Goal: Navigation & Orientation: Find specific page/section

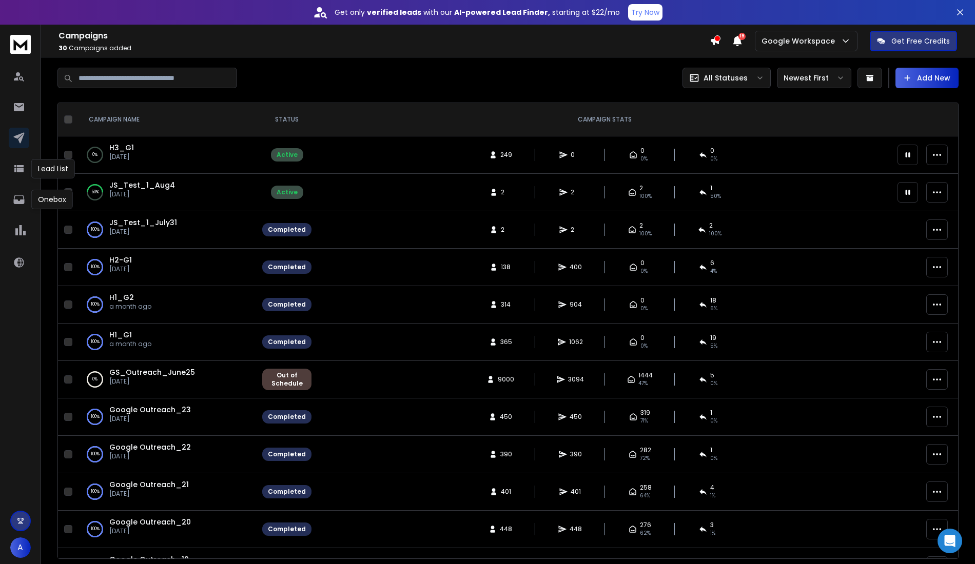
click at [19, 168] on icon at bounding box center [18, 168] width 9 height 7
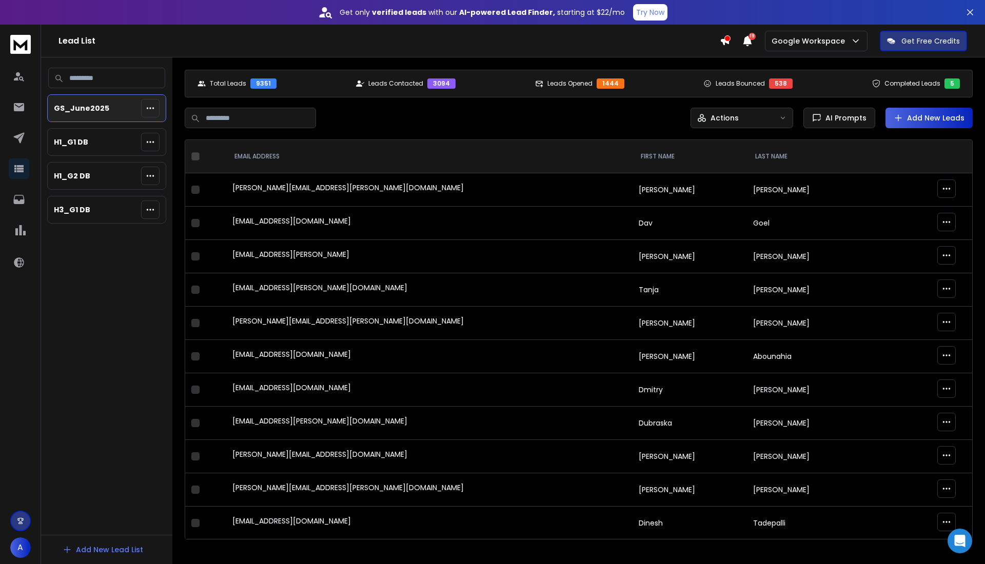
click at [52, 139] on div "H1_G1 DB" at bounding box center [106, 142] width 119 height 28
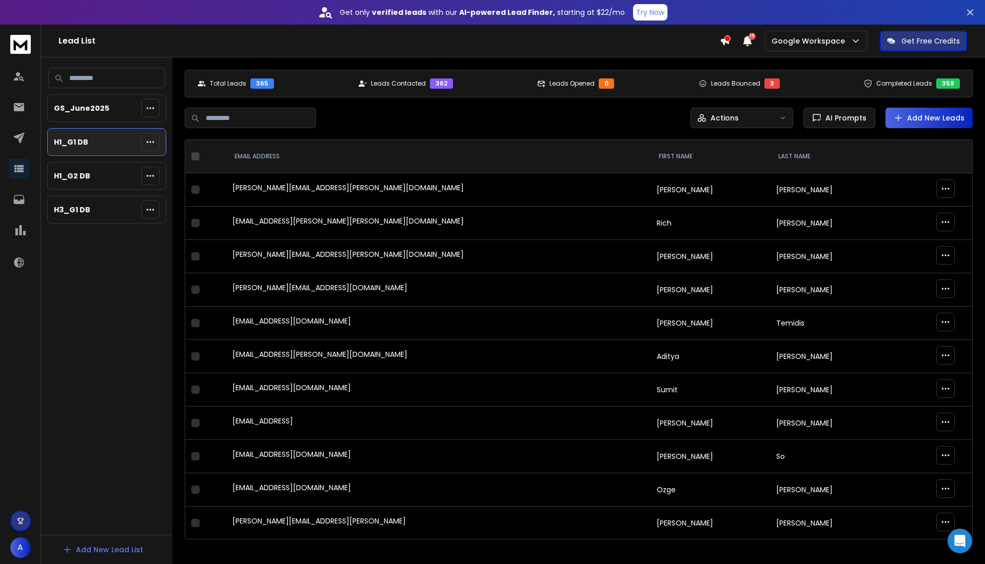
click at [105, 176] on div "H1_G2 DB" at bounding box center [106, 176] width 119 height 28
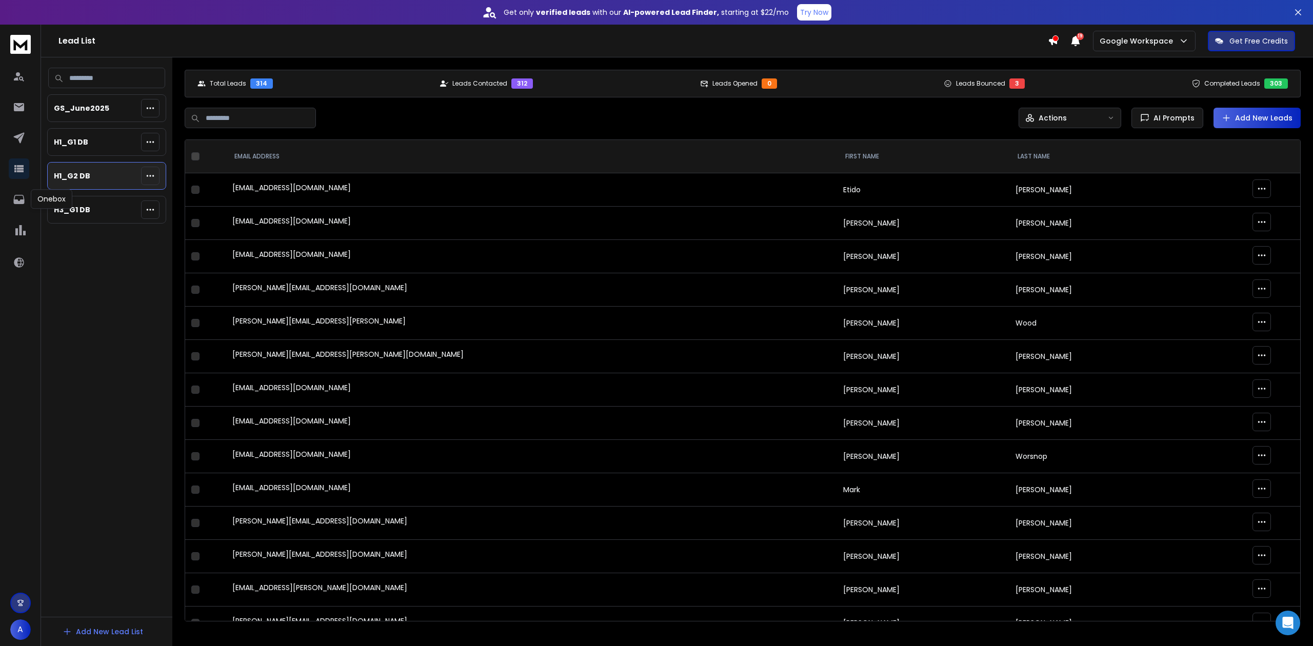
click at [16, 198] on icon at bounding box center [19, 199] width 12 height 12
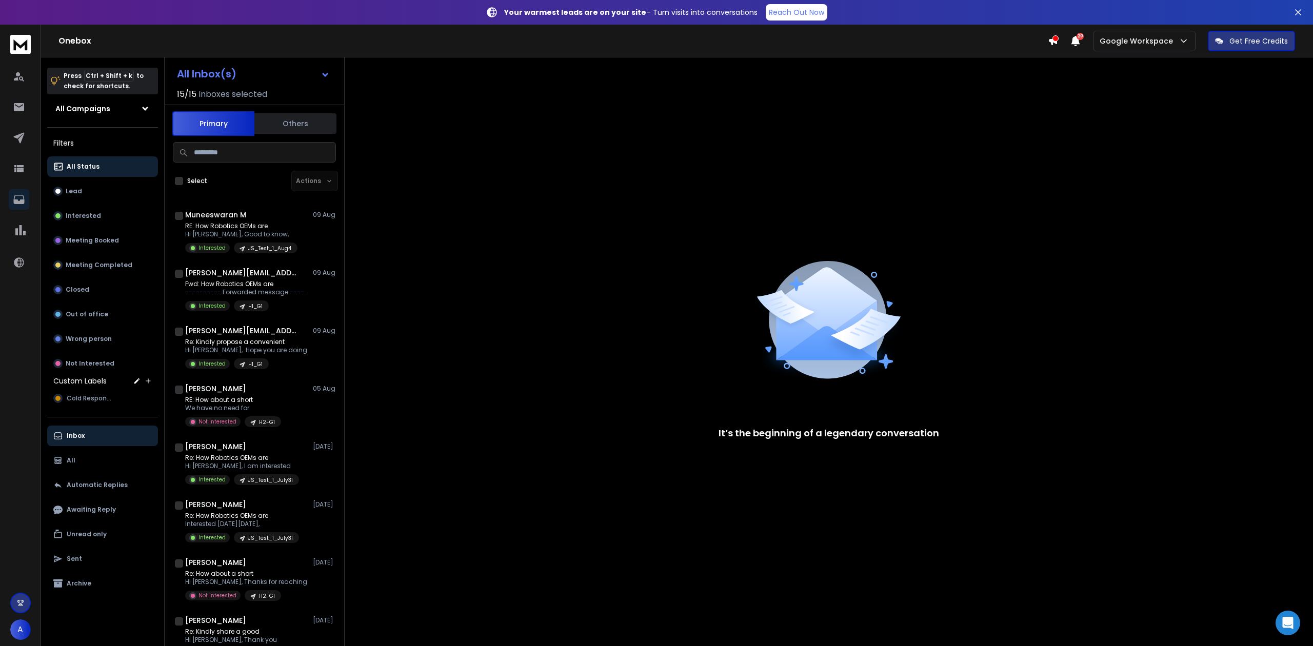
click at [88, 319] on button "Out of office" at bounding box center [102, 314] width 111 height 21
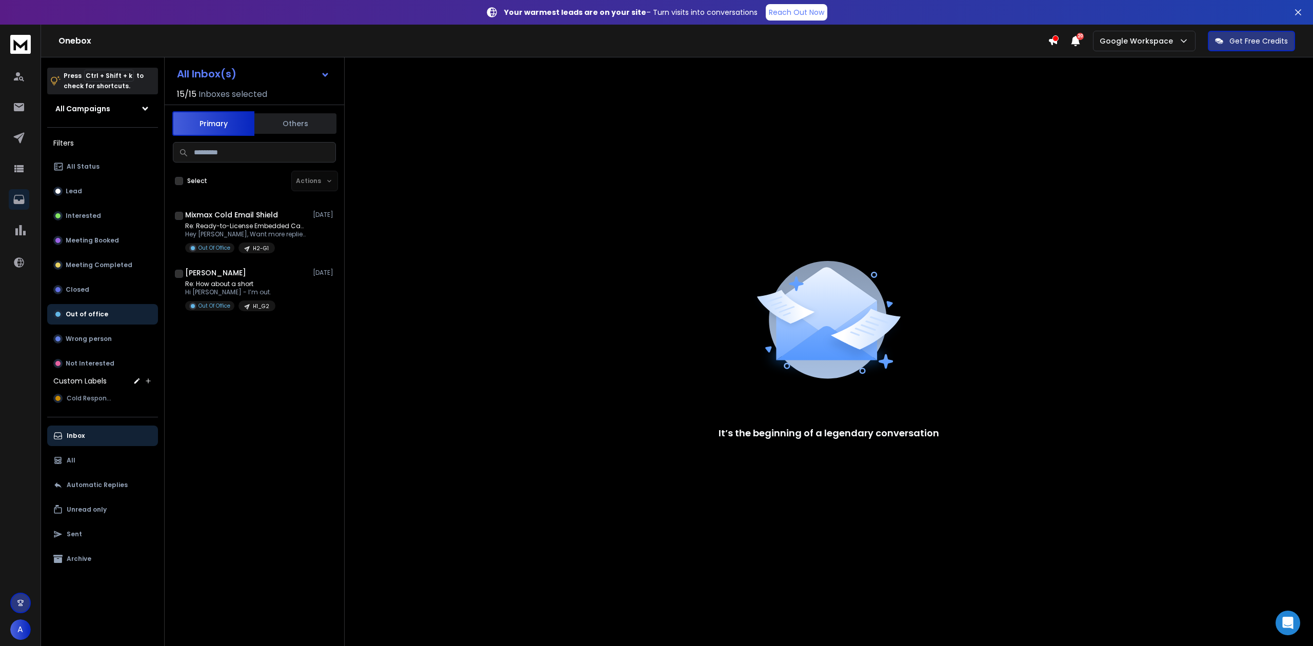
click at [85, 216] on p "Interested" at bounding box center [83, 216] width 35 height 8
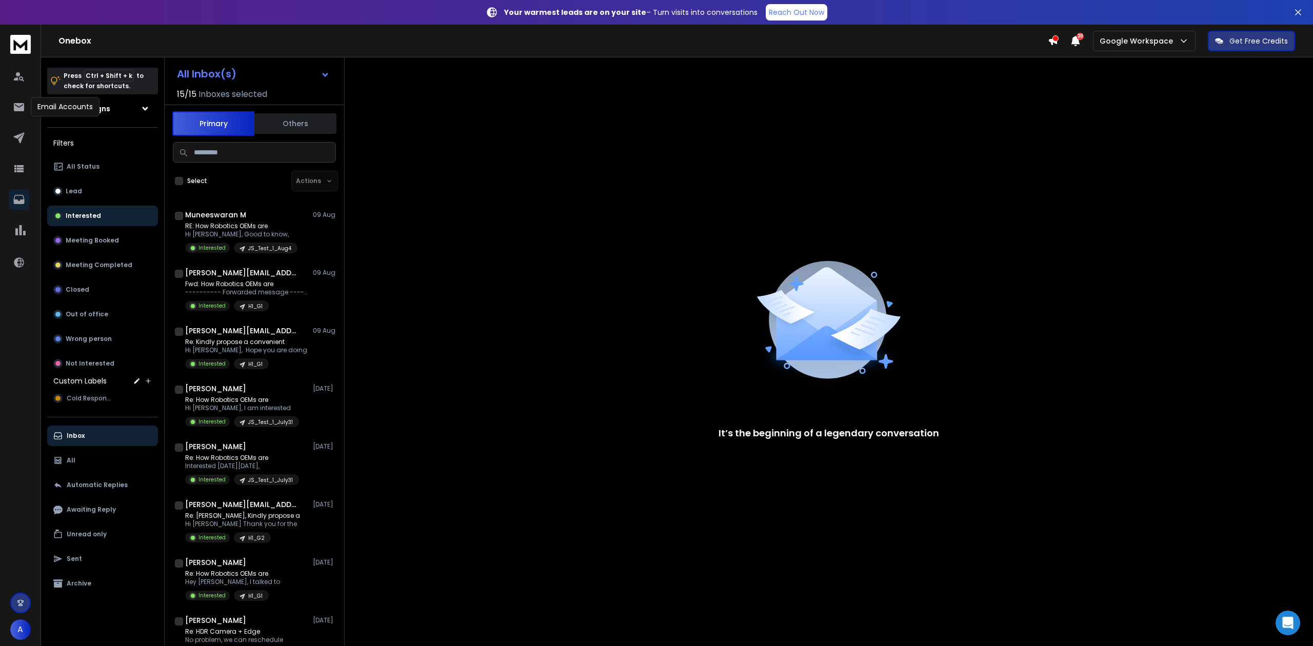
click at [17, 105] on icon at bounding box center [19, 107] width 10 height 8
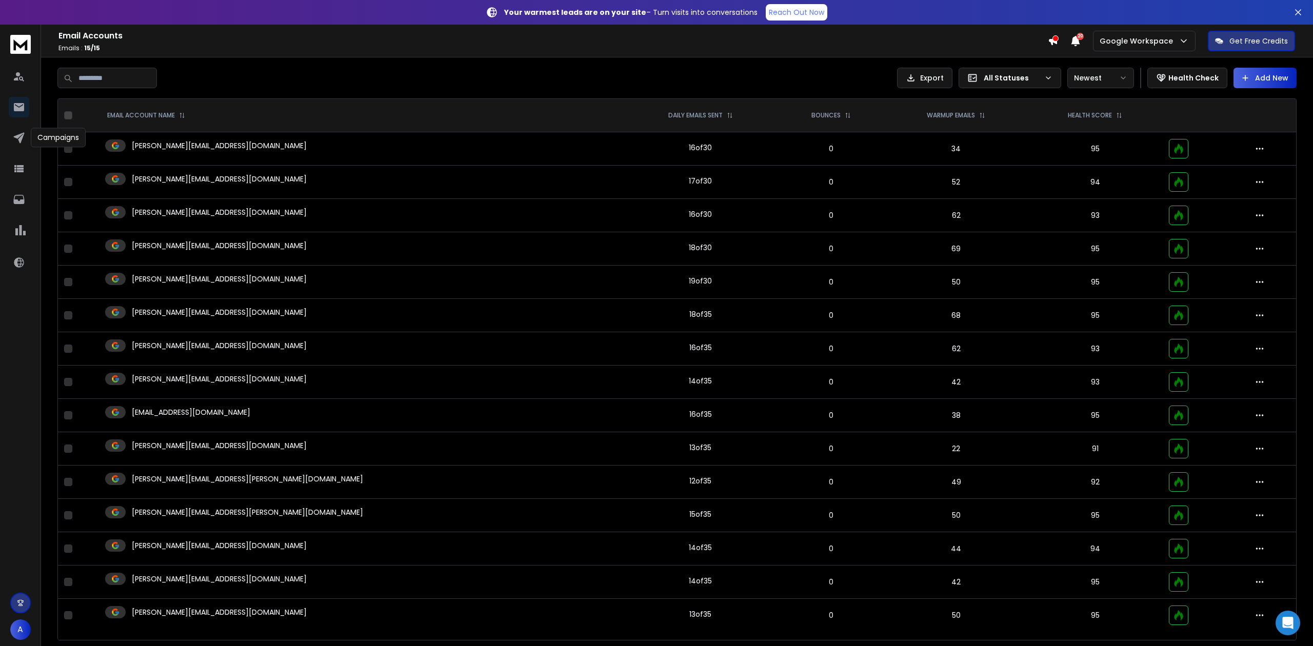
click at [15, 142] on icon at bounding box center [19, 138] width 12 height 12
